Goal: Task Accomplishment & Management: Use online tool/utility

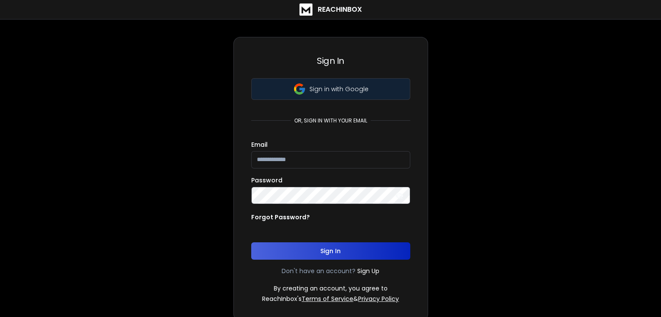
click at [367, 86] on p "Sign in with Google" at bounding box center [338, 89] width 59 height 9
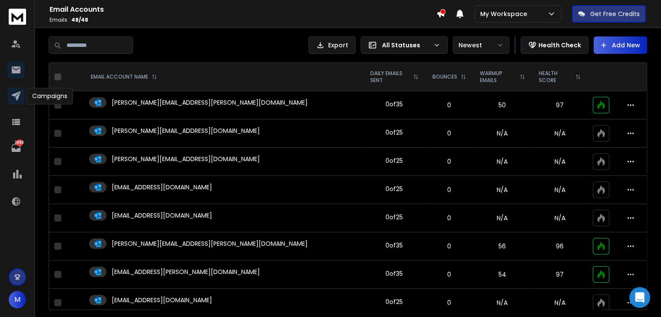
click at [20, 95] on icon at bounding box center [16, 96] width 10 height 10
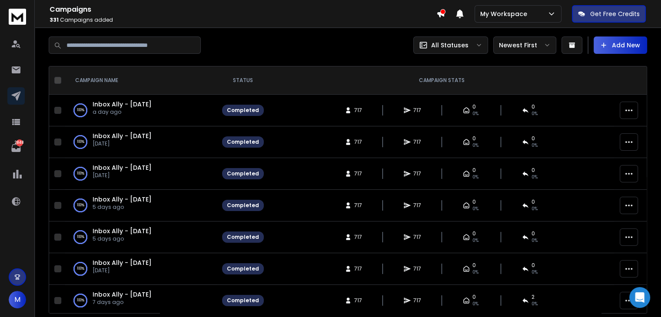
drag, startPoint x: 626, startPoint y: 109, endPoint x: 624, endPoint y: 116, distance: 6.9
click at [626, 109] on button "button" at bounding box center [628, 110] width 18 height 17
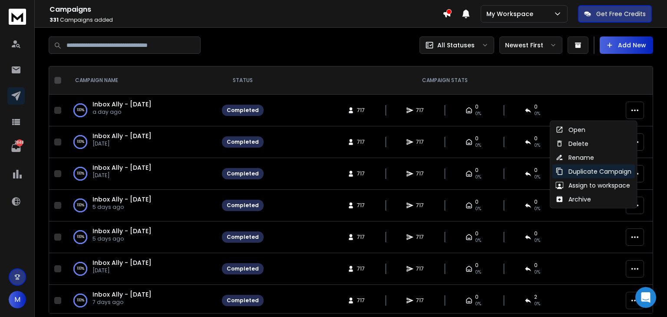
click at [602, 168] on div "Duplicate Campaign" at bounding box center [594, 171] width 76 height 9
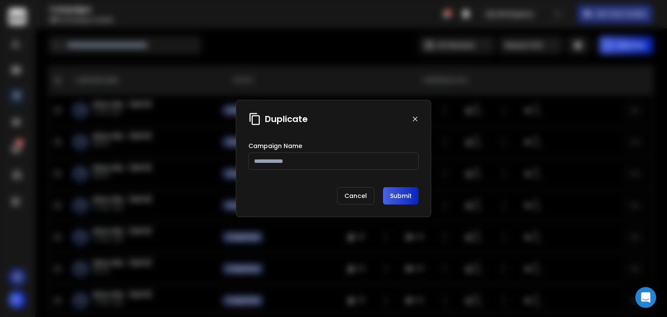
click at [288, 158] on input "text" at bounding box center [333, 160] width 170 height 17
type input "**********"
click at [400, 201] on button "Submit" at bounding box center [401, 195] width 36 height 17
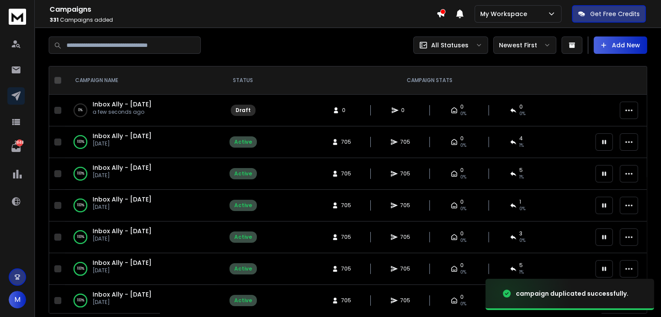
click at [168, 106] on div "0 % Inbox Ally - [DATE] a few seconds ago" at bounding box center [140, 110] width 135 height 21
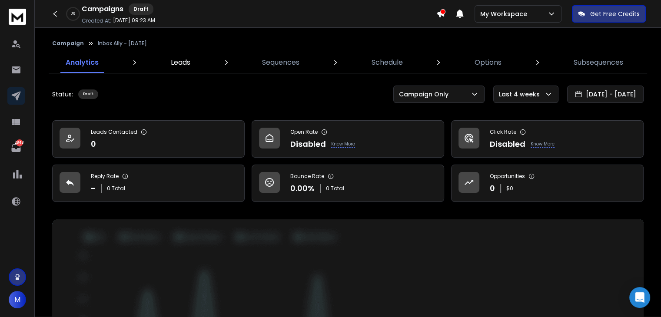
click at [180, 58] on p "Leads" at bounding box center [181, 62] width 20 height 10
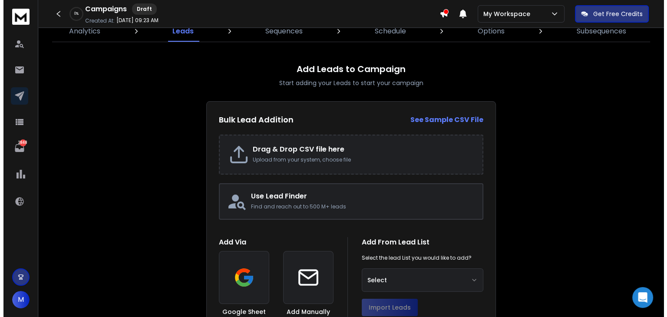
scroll to position [56, 0]
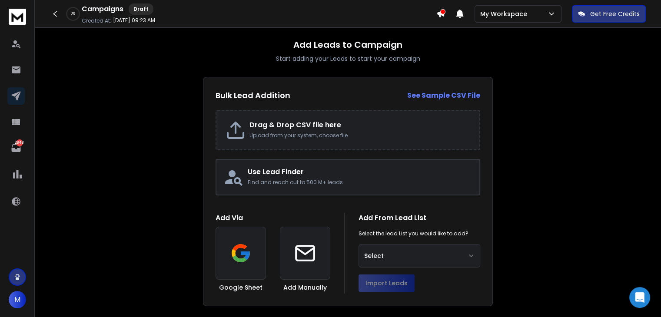
click at [401, 250] on button "Select" at bounding box center [419, 255] width 122 height 23
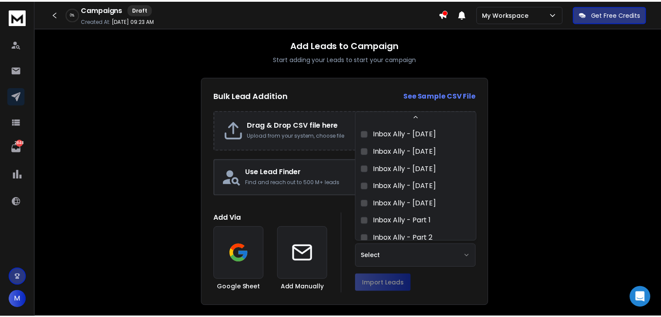
scroll to position [267, 0]
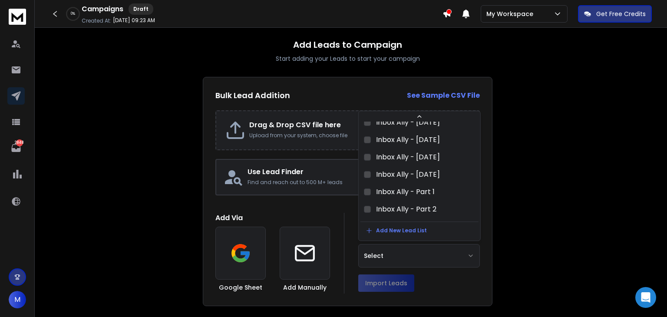
click at [408, 195] on div "Inbox Ally - Part 1" at bounding box center [405, 192] width 59 height 10
click at [410, 212] on div "Inbox Ally - Part 2" at bounding box center [406, 209] width 60 height 10
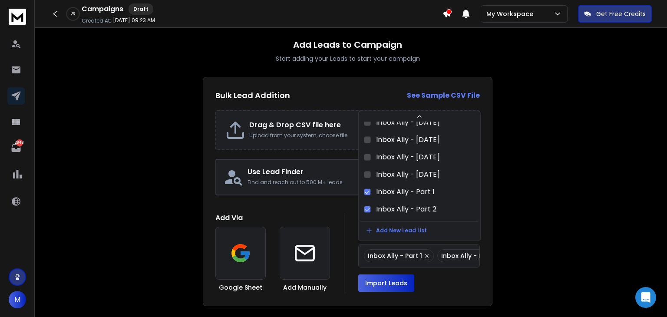
click at [394, 280] on button "Import Leads" at bounding box center [386, 283] width 56 height 17
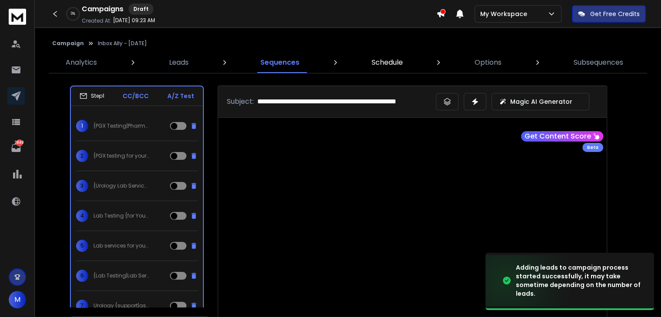
click at [393, 65] on p "Schedule" at bounding box center [386, 62] width 31 height 10
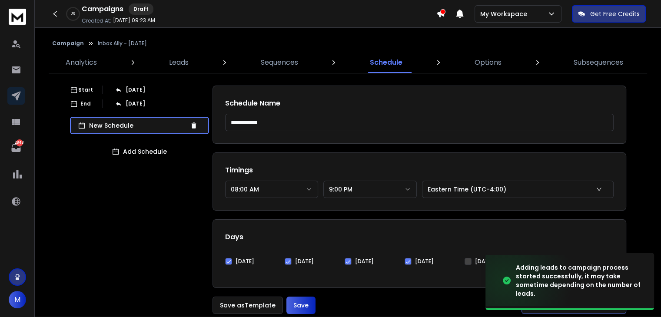
click at [145, 86] on p "[DATE]" at bounding box center [136, 89] width 20 height 7
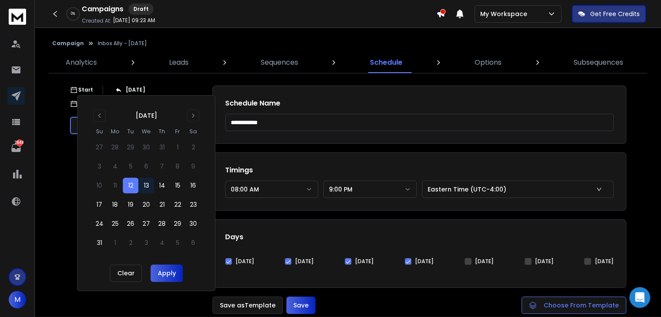
click at [148, 184] on button "13" at bounding box center [147, 186] width 16 height 16
click at [161, 268] on button "Apply" at bounding box center [167, 273] width 32 height 17
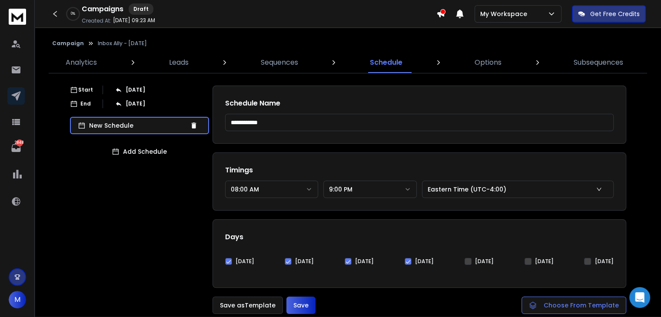
click at [145, 103] on p "[DATE]" at bounding box center [136, 103] width 20 height 7
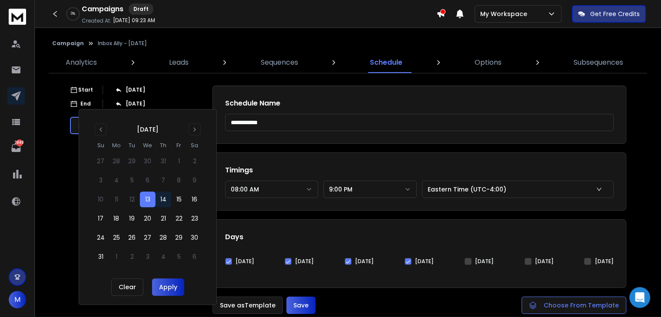
click at [157, 199] on button "14" at bounding box center [164, 200] width 16 height 16
click at [166, 285] on button "Apply" at bounding box center [168, 286] width 32 height 17
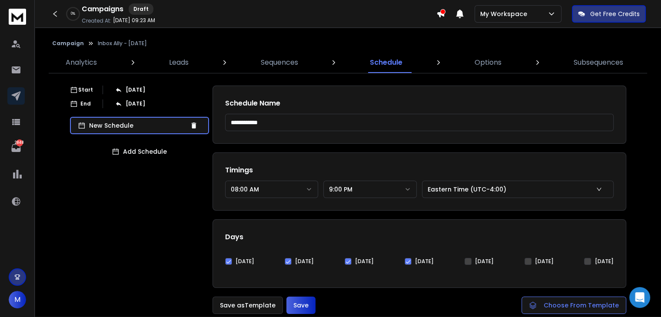
click at [307, 305] on button "Save" at bounding box center [300, 305] width 29 height 17
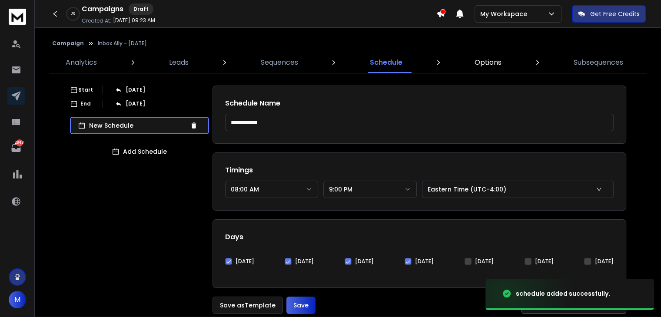
click at [490, 65] on p "Options" at bounding box center [487, 62] width 27 height 10
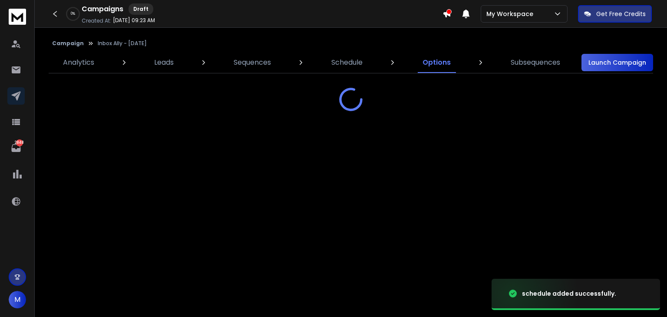
select select "*"
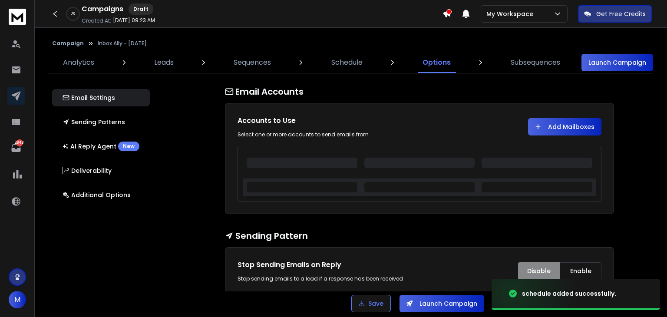
click at [589, 63] on button "Launch Campaign" at bounding box center [618, 62] width 72 height 17
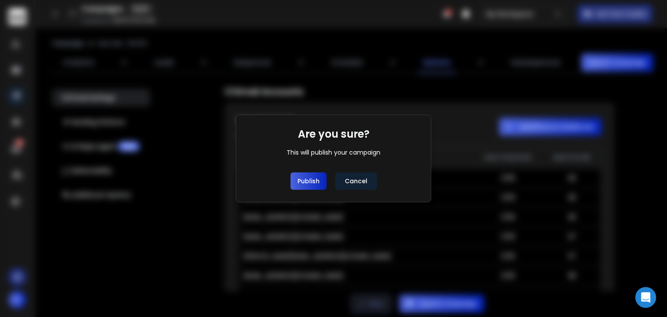
click at [301, 185] on button "Publish" at bounding box center [309, 180] width 36 height 17
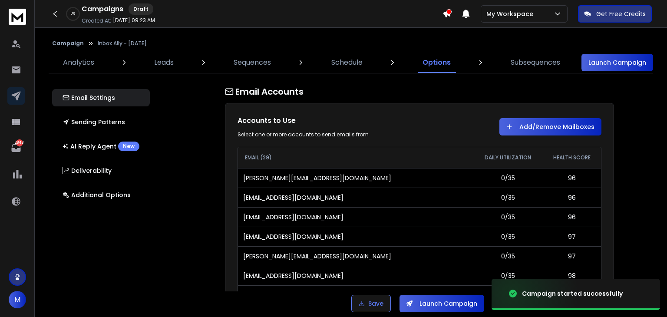
click at [378, 297] on button "Save" at bounding box center [371, 303] width 40 height 17
click at [635, 67] on button "Launch Campaign" at bounding box center [618, 62] width 72 height 17
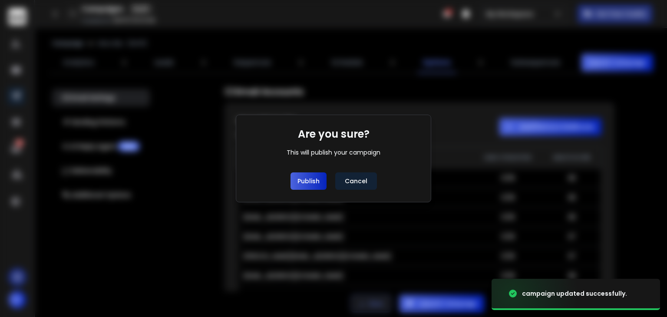
click at [311, 181] on button "Publish" at bounding box center [309, 180] width 36 height 17
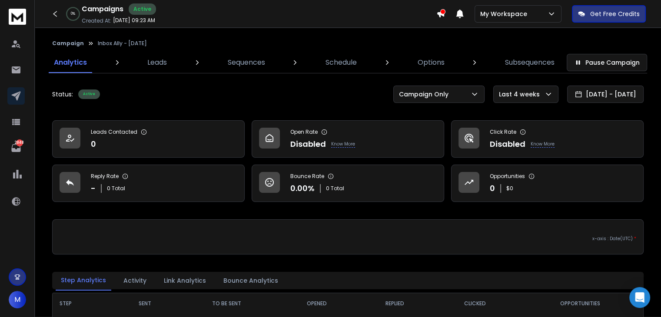
click at [375, 2] on div "0 % Campaigns Active Created At: Aug 13, 2025, 09:23 AM My Workspace Get Free C…" at bounding box center [330, 14] width 661 height 28
